Goal: Task Accomplishment & Management: Manage account settings

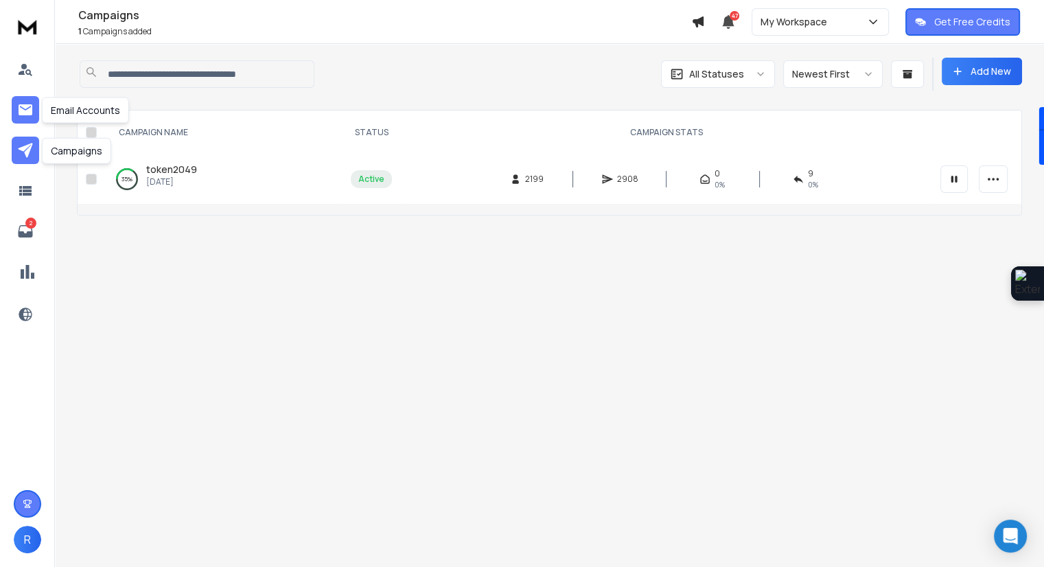
click at [23, 110] on icon at bounding box center [26, 109] width 14 height 11
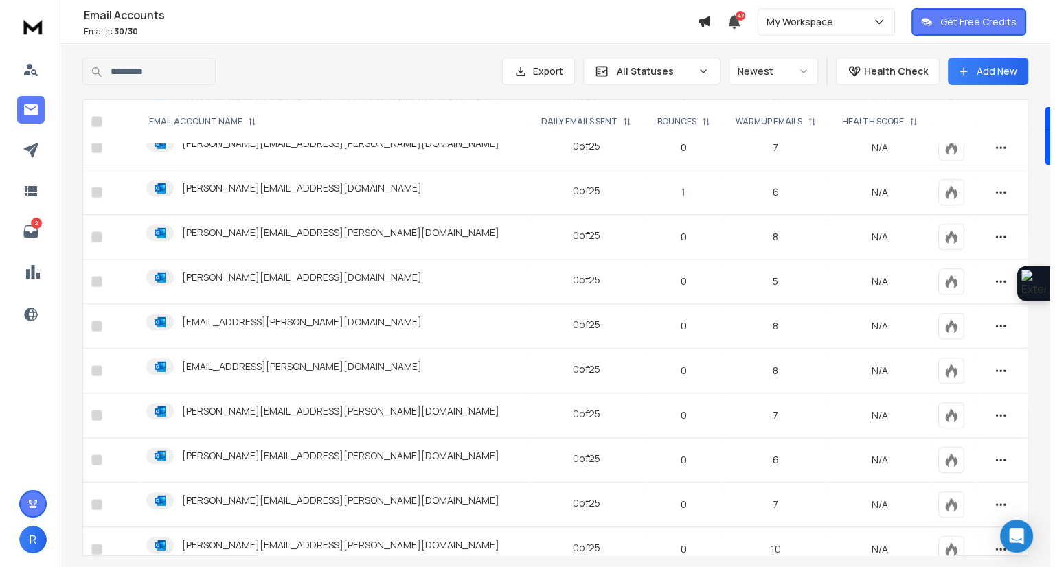
scroll to position [934, 0]
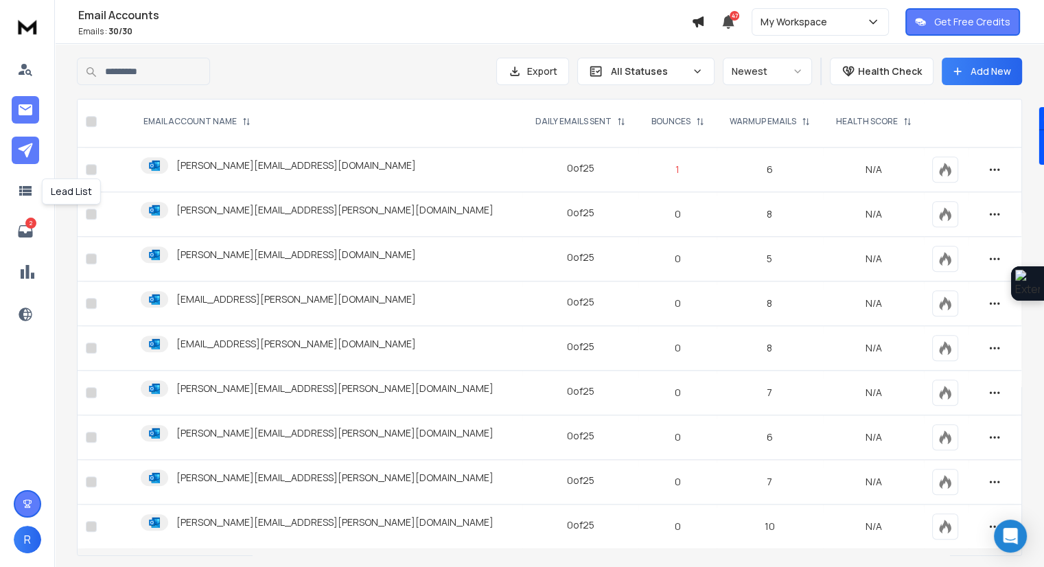
click at [24, 155] on icon at bounding box center [25, 150] width 16 height 16
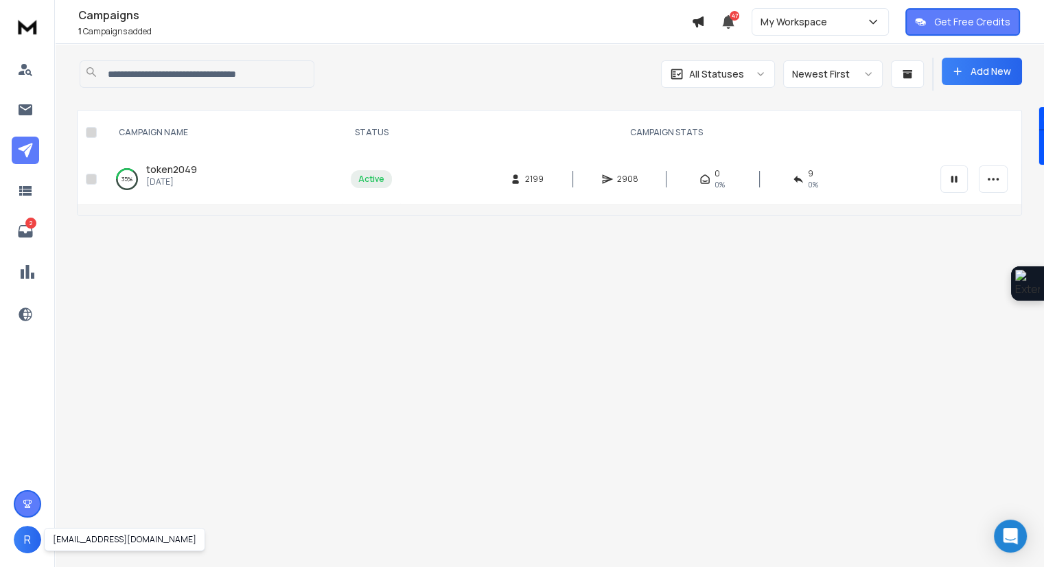
click at [30, 538] on span "R" at bounding box center [27, 539] width 27 height 27
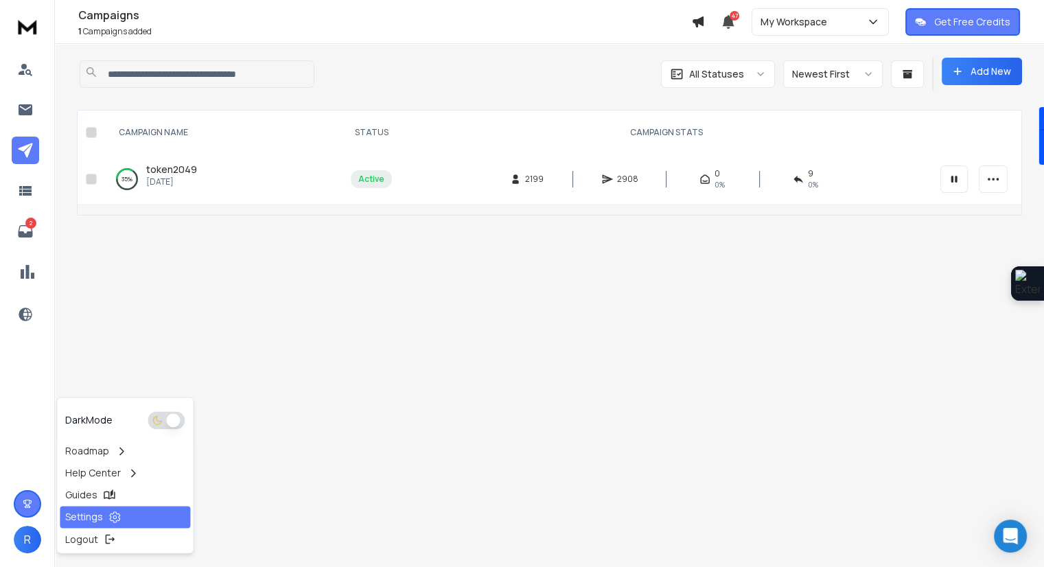
click at [85, 526] on div "Settings" at bounding box center [125, 517] width 130 height 22
